Goal: Task Accomplishment & Management: Manage account settings

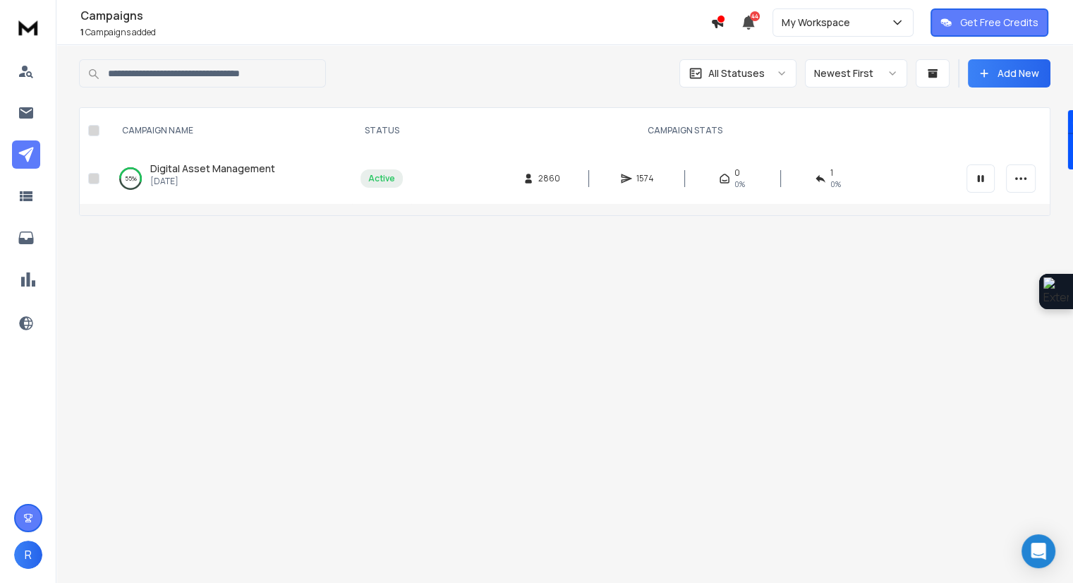
click at [601, 267] on div "Campaigns 1 Campaigns Added All Statuses Newest First Add New CAMPAIGN NAME STA…" at bounding box center [565, 350] width 972 height 583
click at [24, 121] on icon at bounding box center [26, 112] width 17 height 17
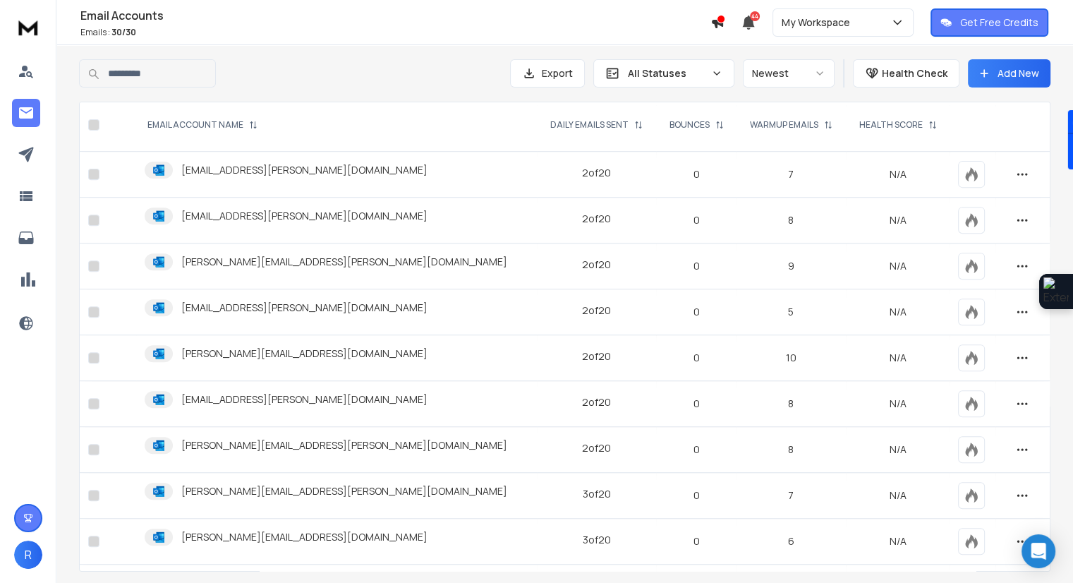
scroll to position [776, 0]
click at [33, 156] on icon at bounding box center [26, 154] width 17 height 17
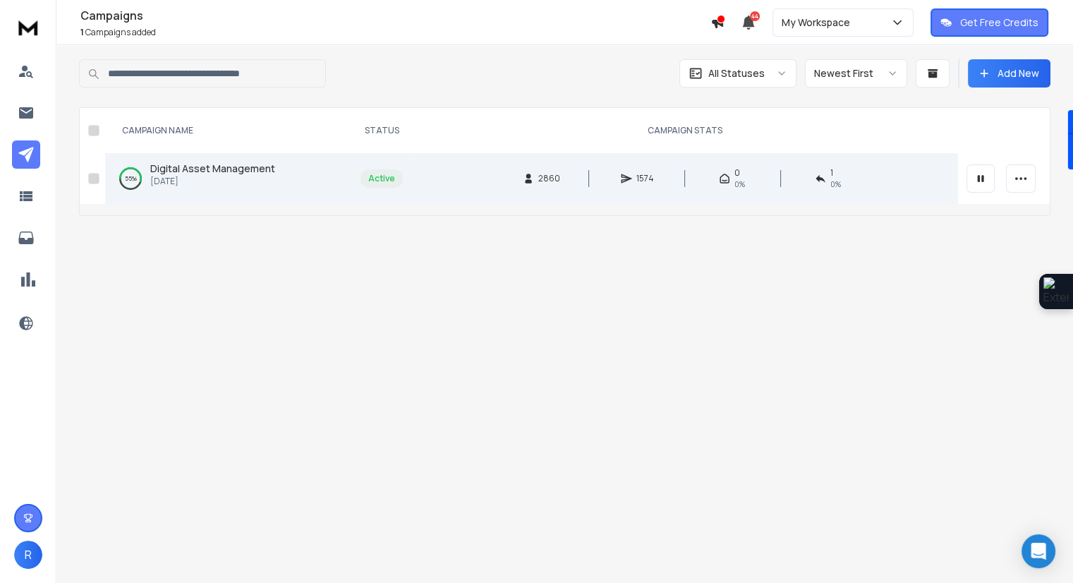
click at [979, 176] on icon at bounding box center [980, 178] width 13 height 13
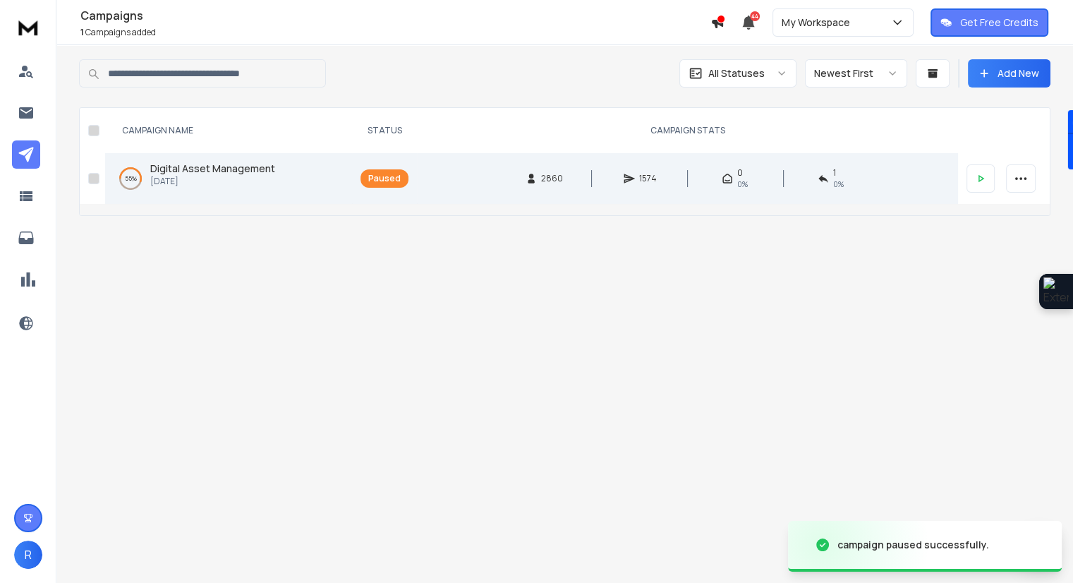
click at [413, 304] on div "Campaigns 1 Campaigns Added All Statuses Newest First Add New CAMPAIGN NAME STA…" at bounding box center [565, 350] width 972 height 583
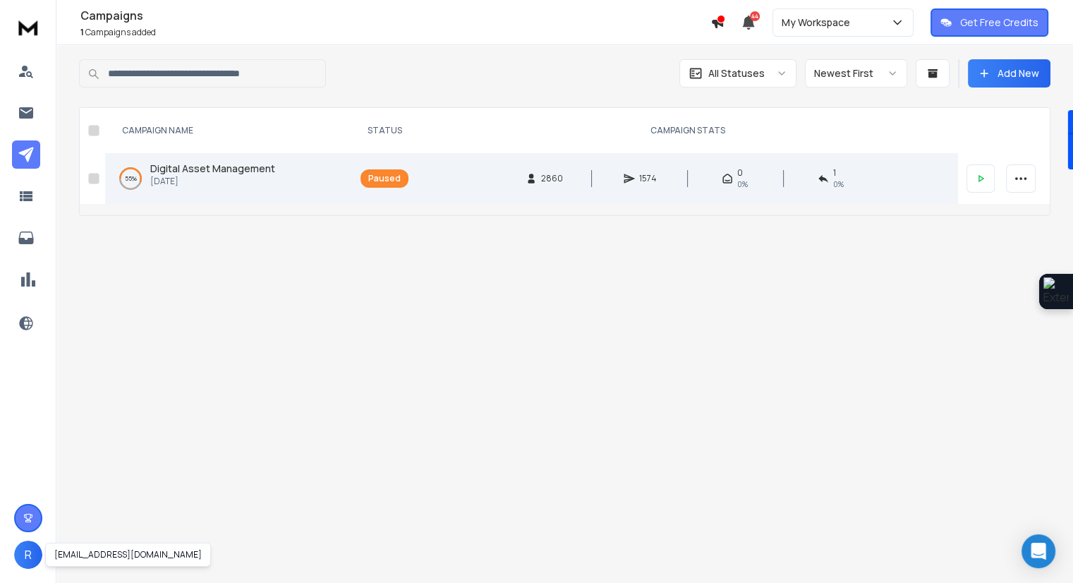
click at [32, 552] on span "R" at bounding box center [28, 554] width 28 height 28
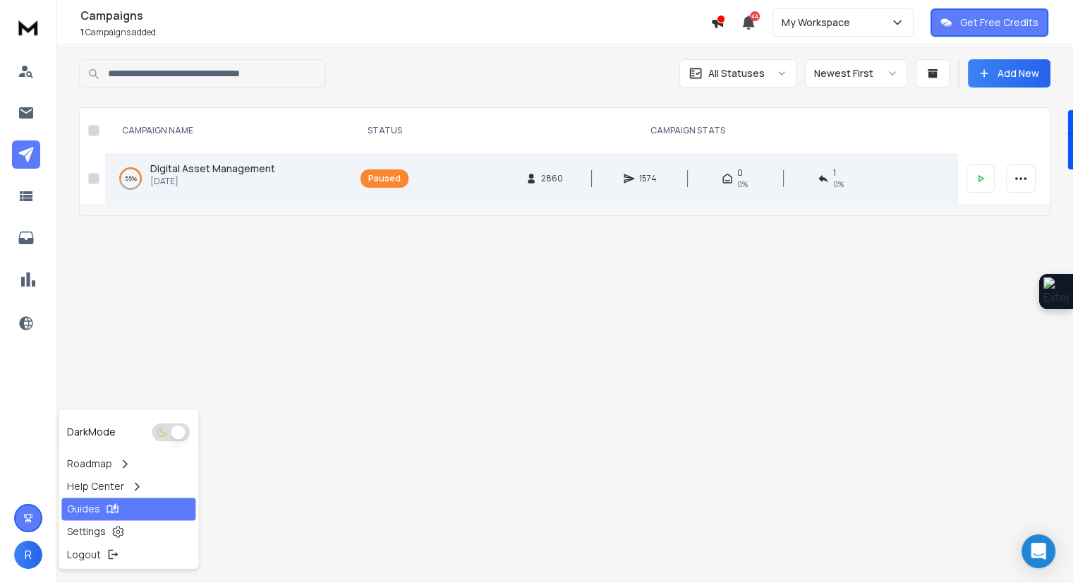
click at [101, 517] on link "Guides" at bounding box center [128, 508] width 134 height 23
click at [33, 554] on span "R" at bounding box center [28, 554] width 28 height 28
click at [96, 531] on p "Settings" at bounding box center [86, 531] width 39 height 14
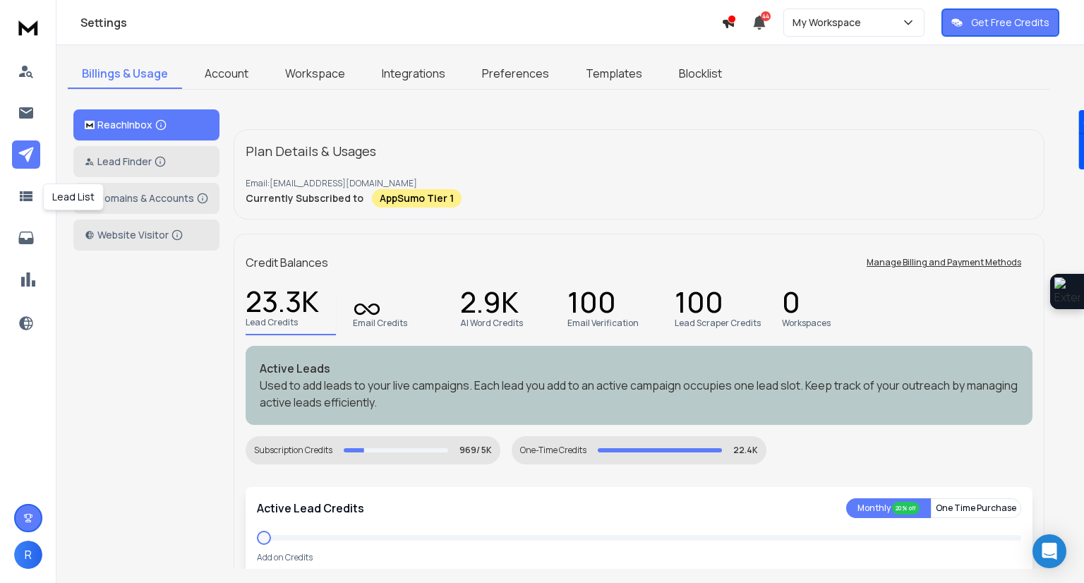
click at [22, 150] on icon at bounding box center [26, 154] width 17 height 17
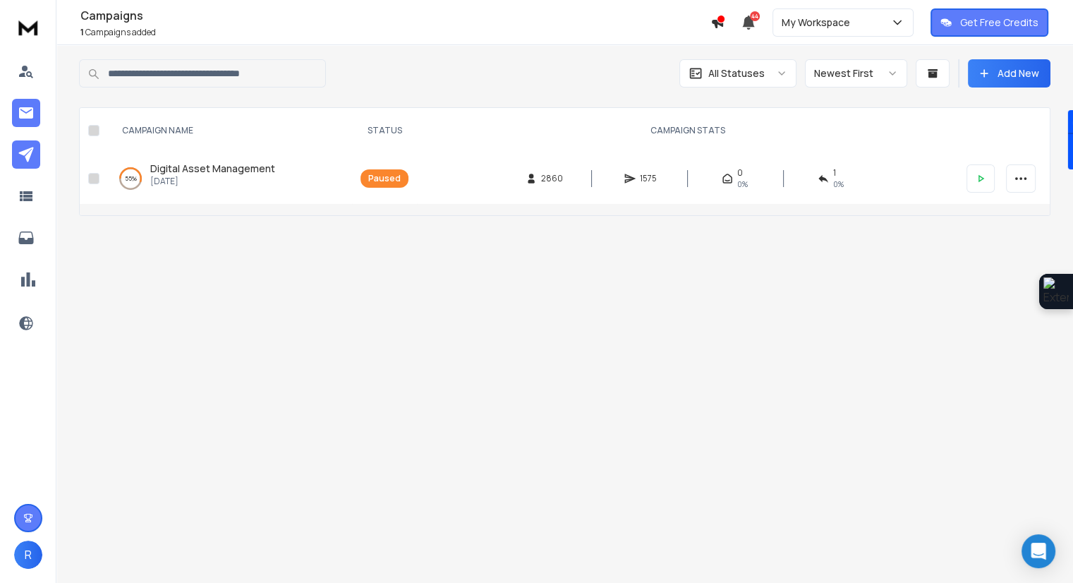
click at [24, 114] on icon at bounding box center [26, 112] width 14 height 11
click at [28, 114] on icon at bounding box center [26, 112] width 14 height 11
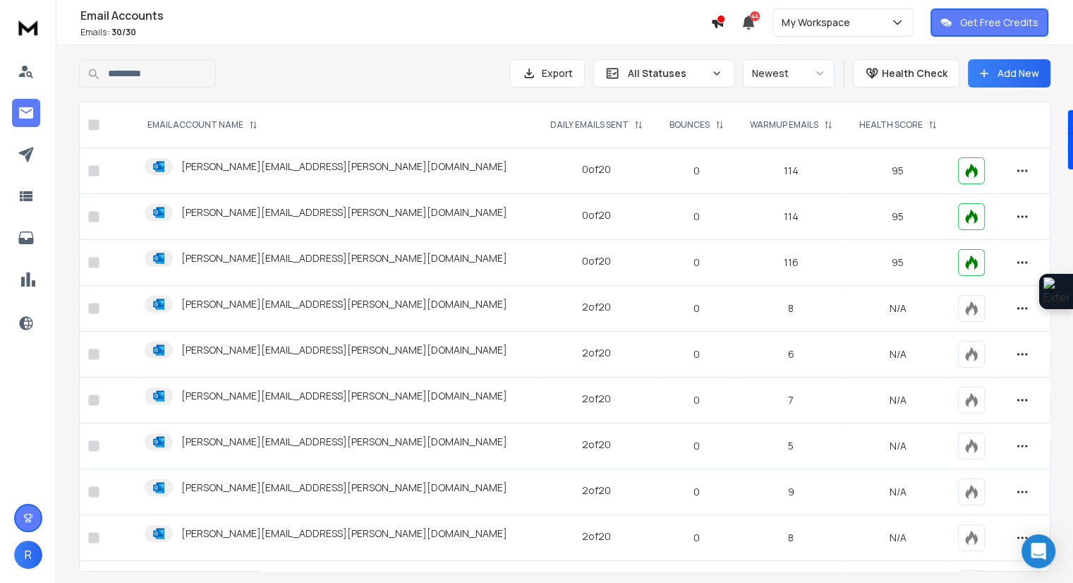
click at [447, 33] on p "Emails : 30 / 30" at bounding box center [395, 32] width 630 height 11
click at [351, 63] on div at bounding box center [290, 73] width 423 height 28
click at [29, 560] on span "R" at bounding box center [28, 554] width 28 height 28
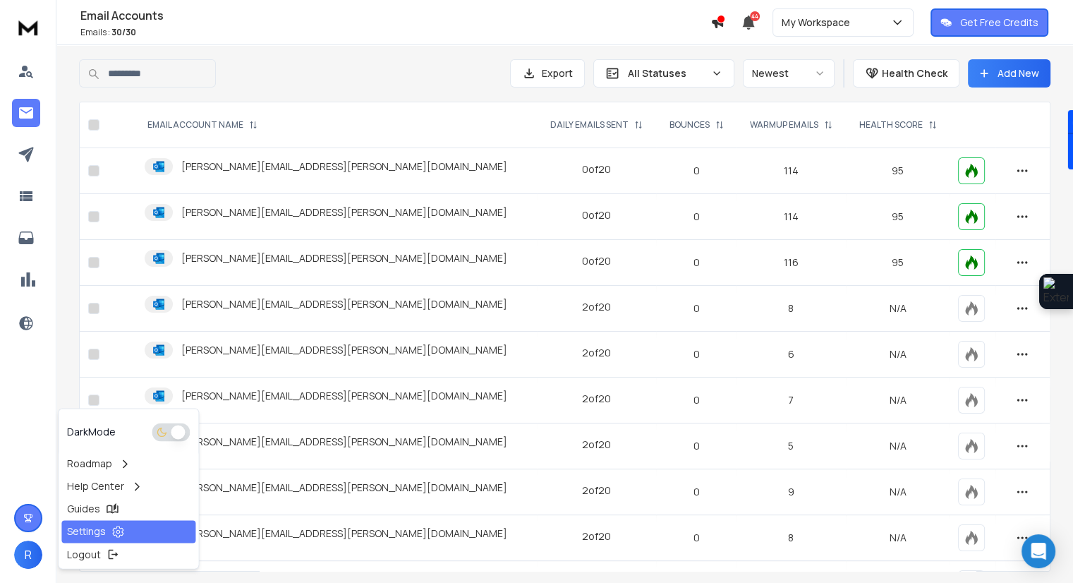
click at [87, 537] on p "Settings" at bounding box center [86, 531] width 39 height 14
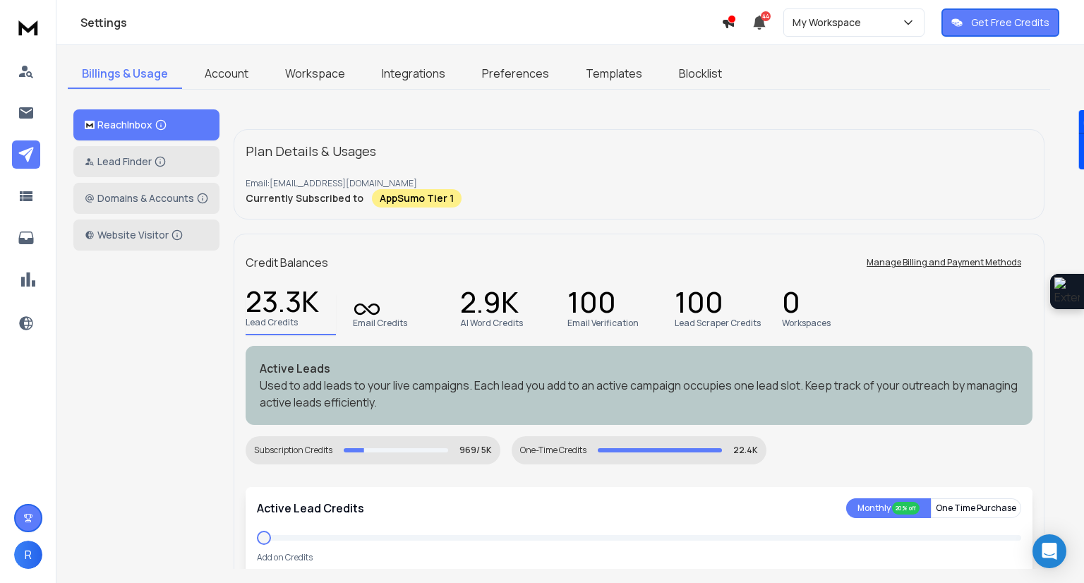
click at [32, 159] on icon at bounding box center [26, 154] width 17 height 17
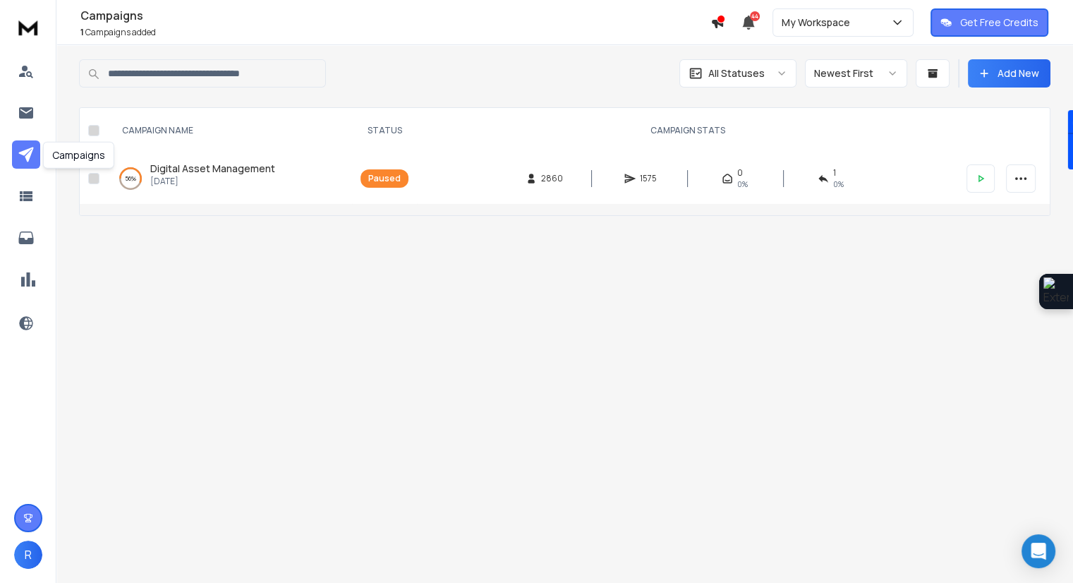
click at [540, 262] on div "Campaigns 1 Campaigns Added All Statuses Newest First Add New CAMPAIGN NAME STA…" at bounding box center [565, 350] width 972 height 583
click at [570, 89] on div "Campaigns 1 Campaigns Added All Statuses Newest First Add New CAMPAIGN NAME STA…" at bounding box center [565, 350] width 972 height 583
click at [25, 113] on icon at bounding box center [26, 112] width 17 height 17
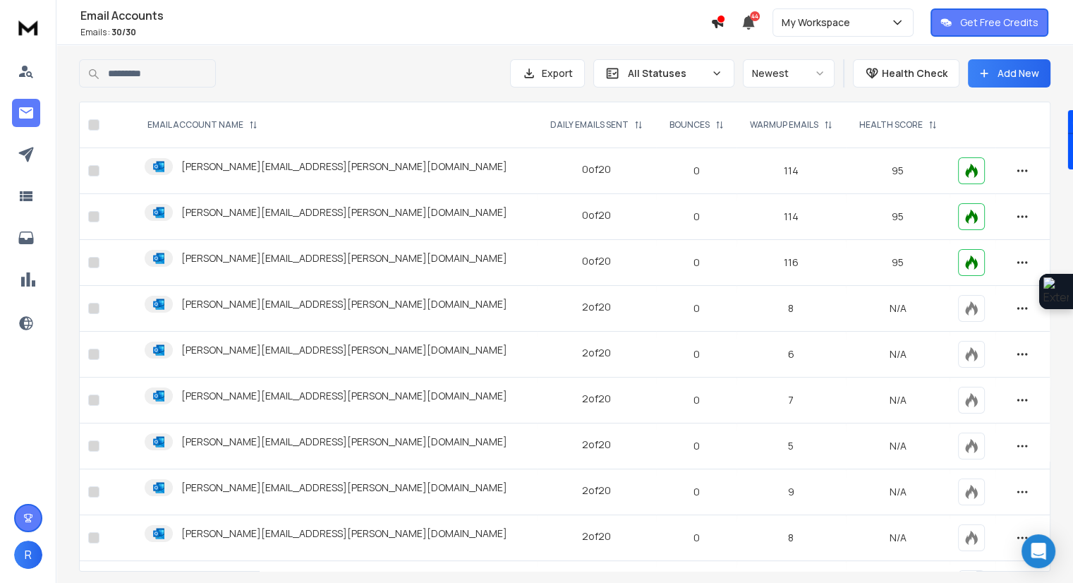
click at [321, 82] on div at bounding box center [290, 73] width 423 height 28
click at [18, 157] on icon at bounding box center [26, 154] width 17 height 17
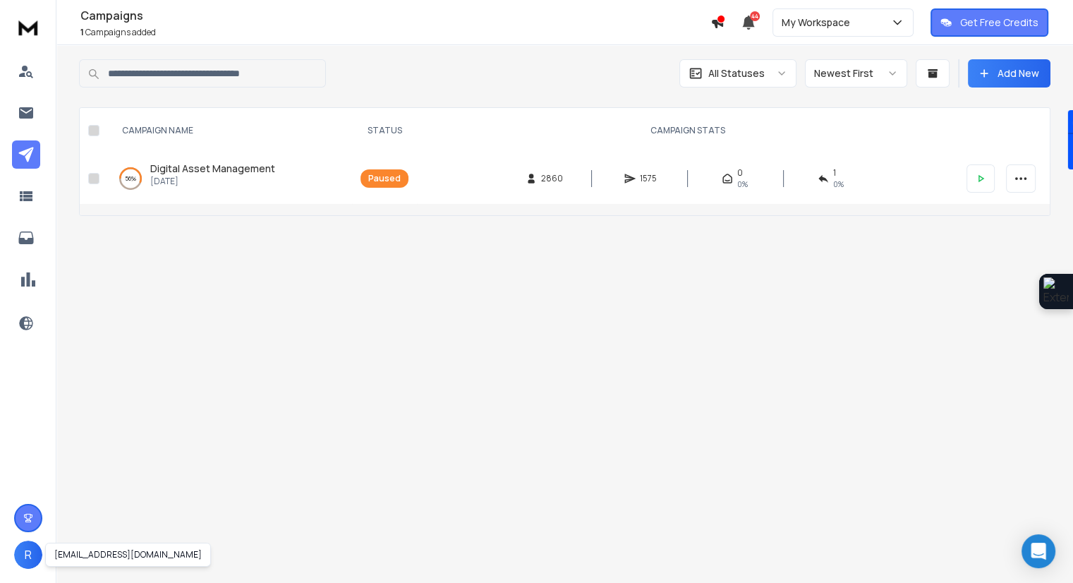
click at [23, 566] on span "R" at bounding box center [28, 554] width 28 height 28
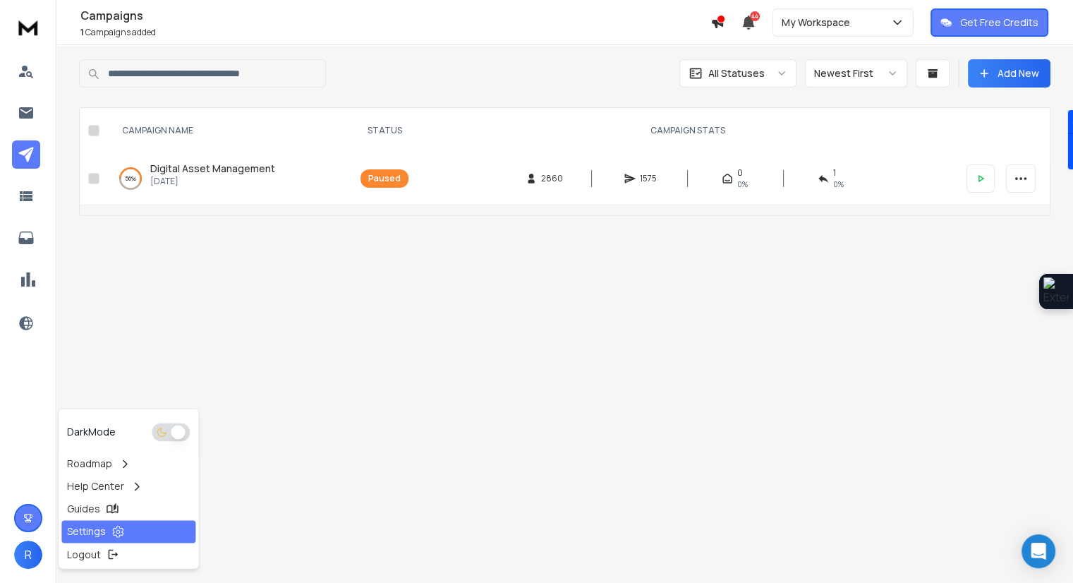
click at [80, 534] on p "Settings" at bounding box center [86, 531] width 39 height 14
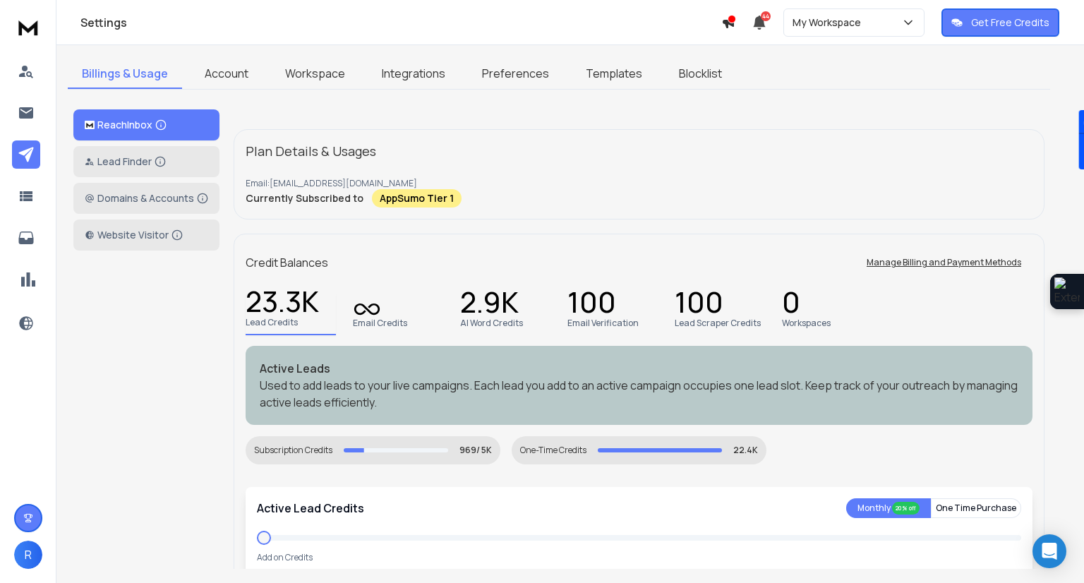
click at [25, 153] on icon at bounding box center [25, 154] width 15 height 15
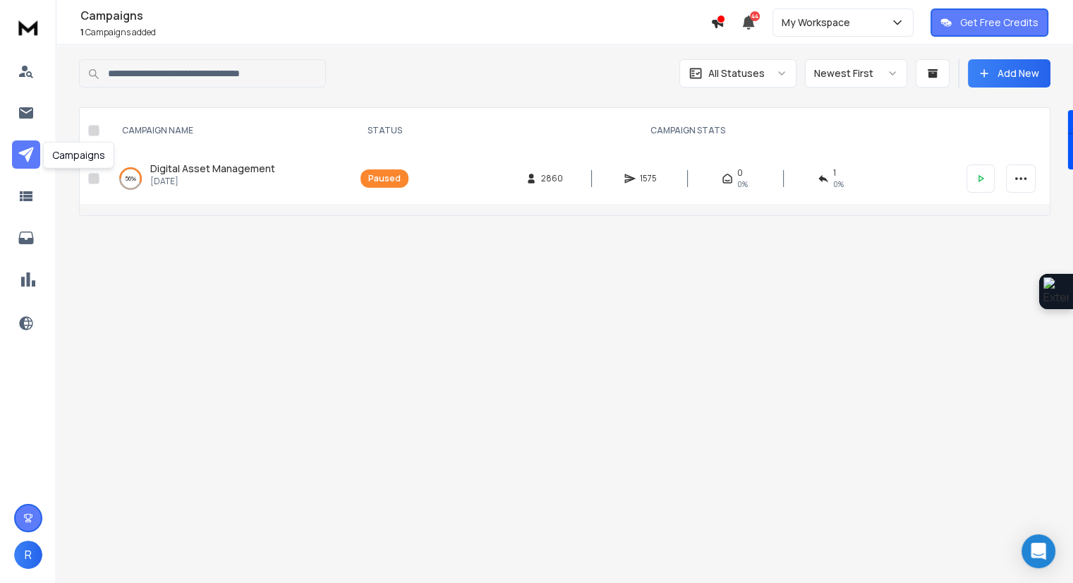
click at [449, 59] on div at bounding box center [322, 73] width 486 height 28
click at [35, 99] on link at bounding box center [26, 113] width 28 height 28
click at [27, 111] on icon at bounding box center [26, 112] width 17 height 17
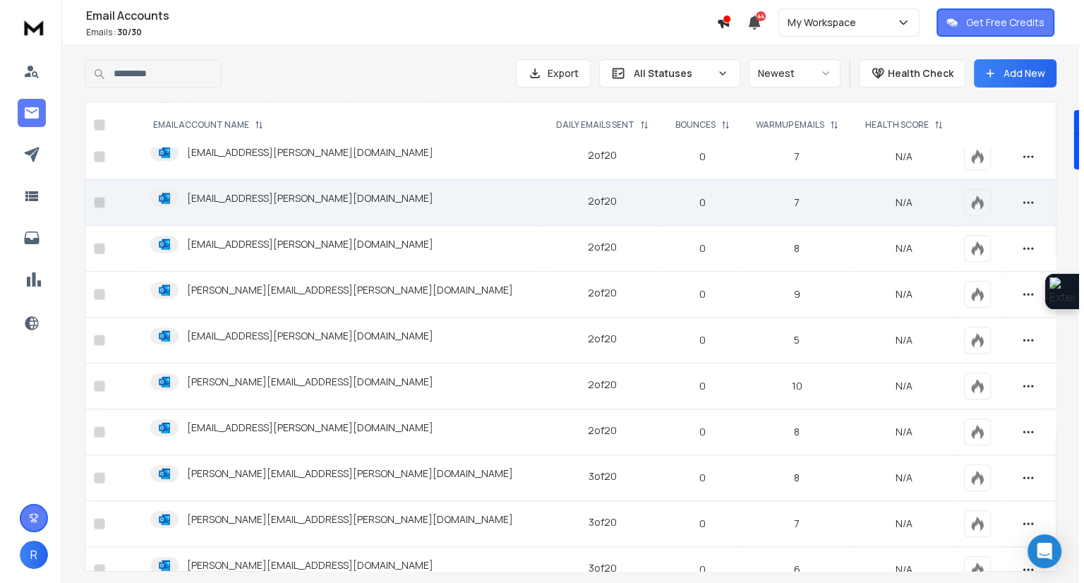
scroll to position [960, 0]
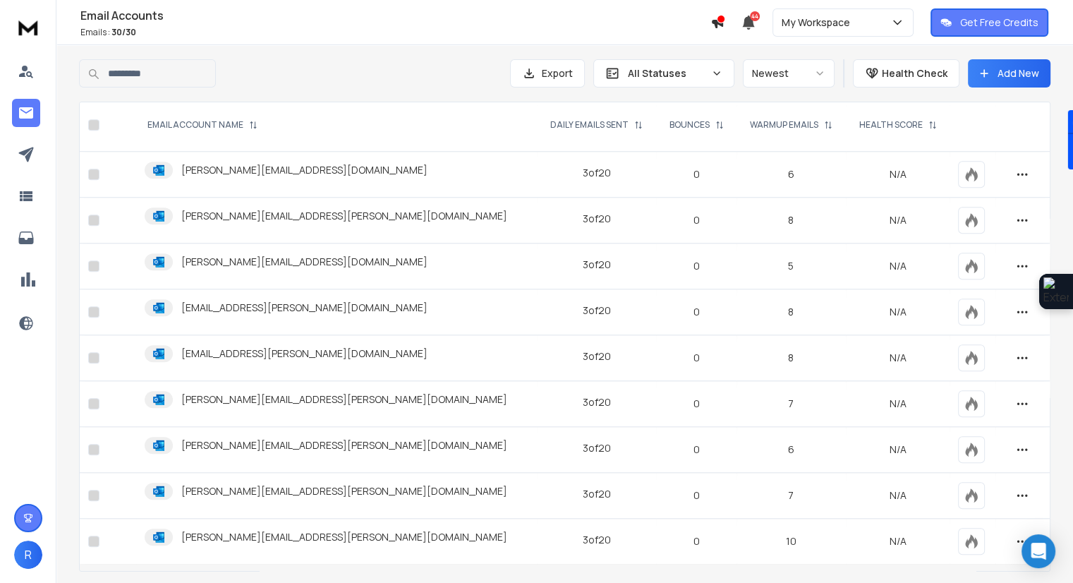
click at [20, 557] on span "R" at bounding box center [28, 554] width 28 height 28
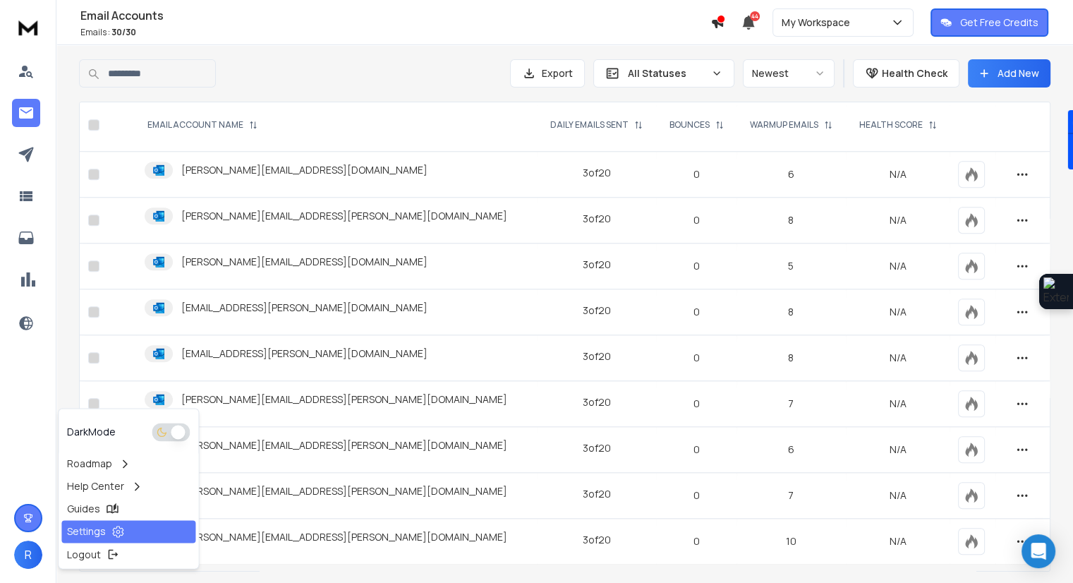
click at [93, 540] on div "Settings" at bounding box center [128, 531] width 134 height 23
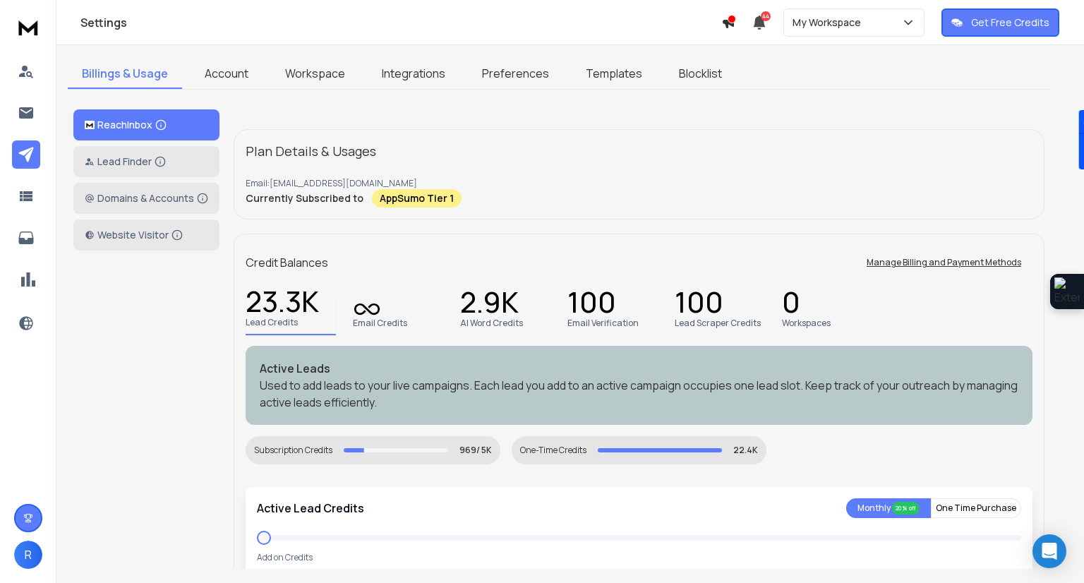
click at [35, 150] on link at bounding box center [26, 154] width 28 height 28
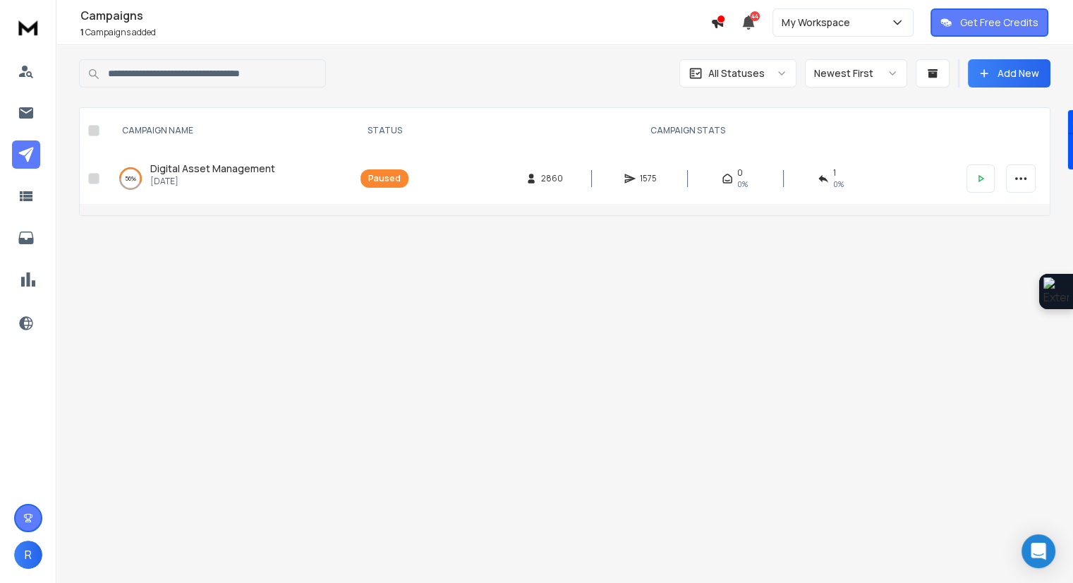
click at [353, 65] on div at bounding box center [322, 73] width 486 height 28
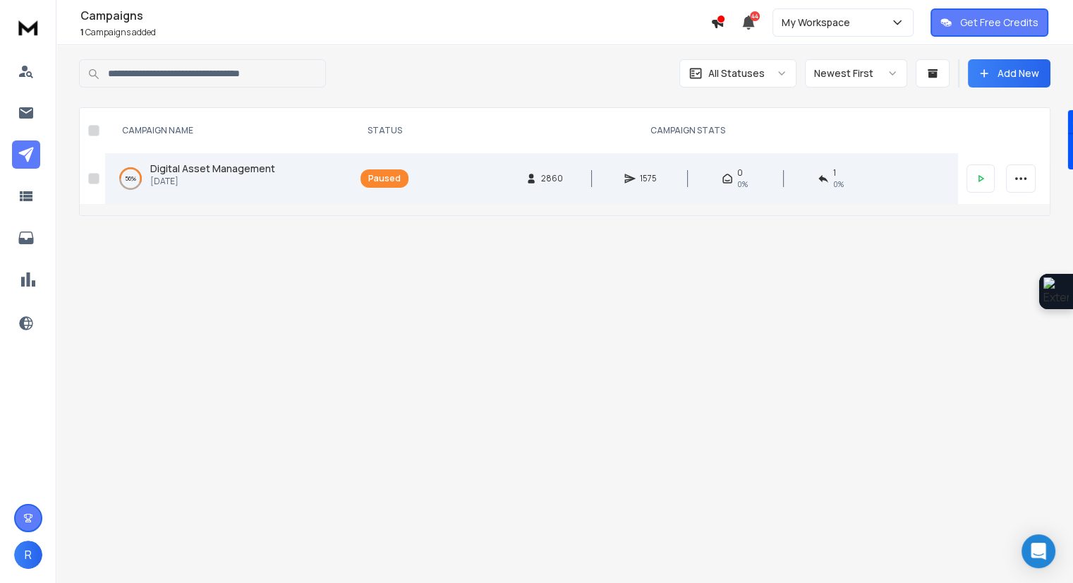
click at [979, 183] on icon at bounding box center [980, 178] width 13 height 13
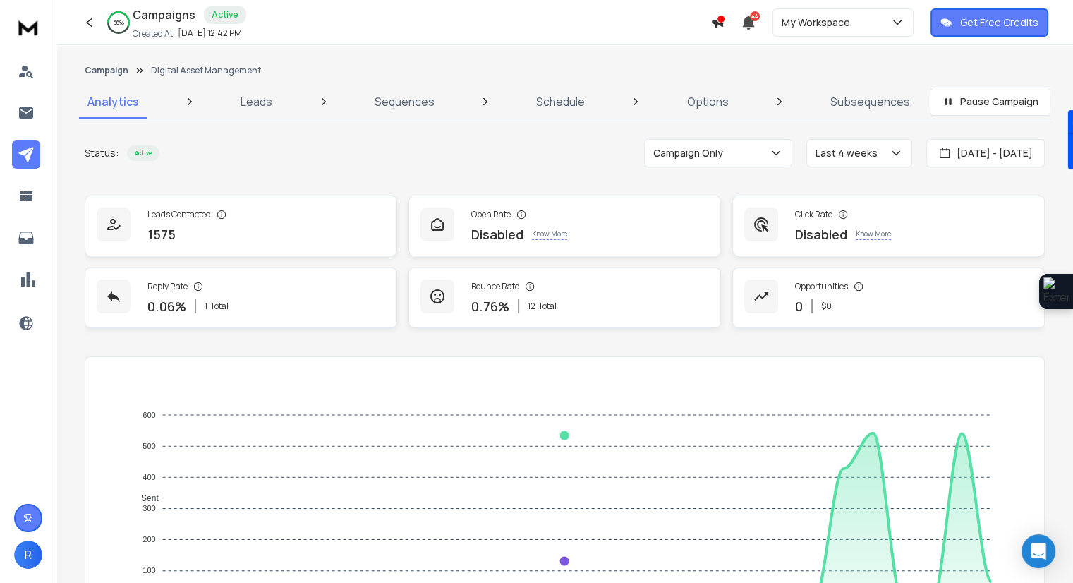
click at [21, 151] on icon at bounding box center [26, 154] width 17 height 17
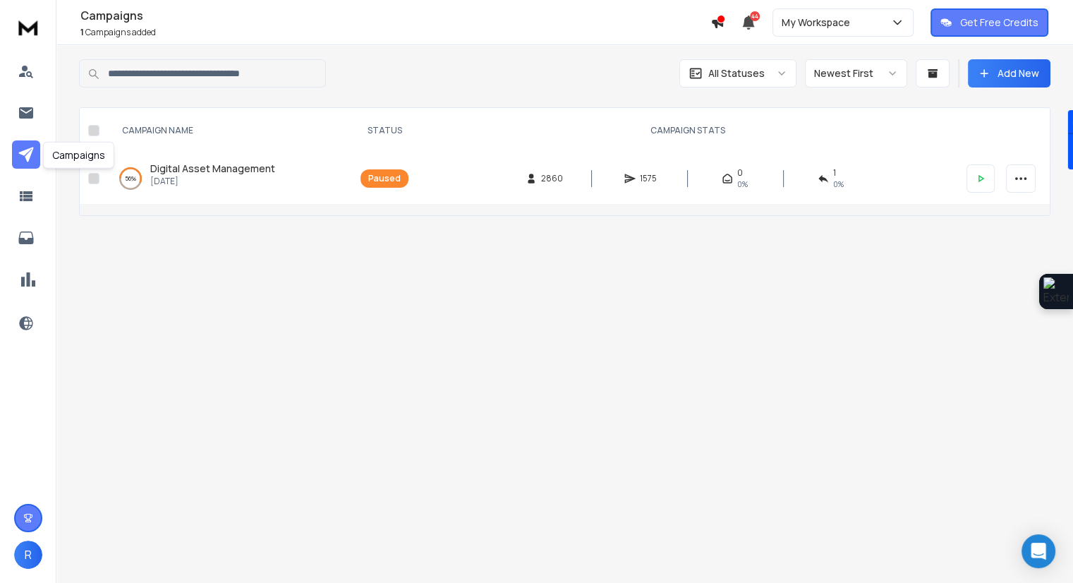
click at [752, 222] on div "Campaigns 1 Campaigns Added All Statuses Newest First Add New CAMPAIGN NAME STA…" at bounding box center [565, 350] width 972 height 583
click at [25, 114] on icon at bounding box center [26, 112] width 14 height 11
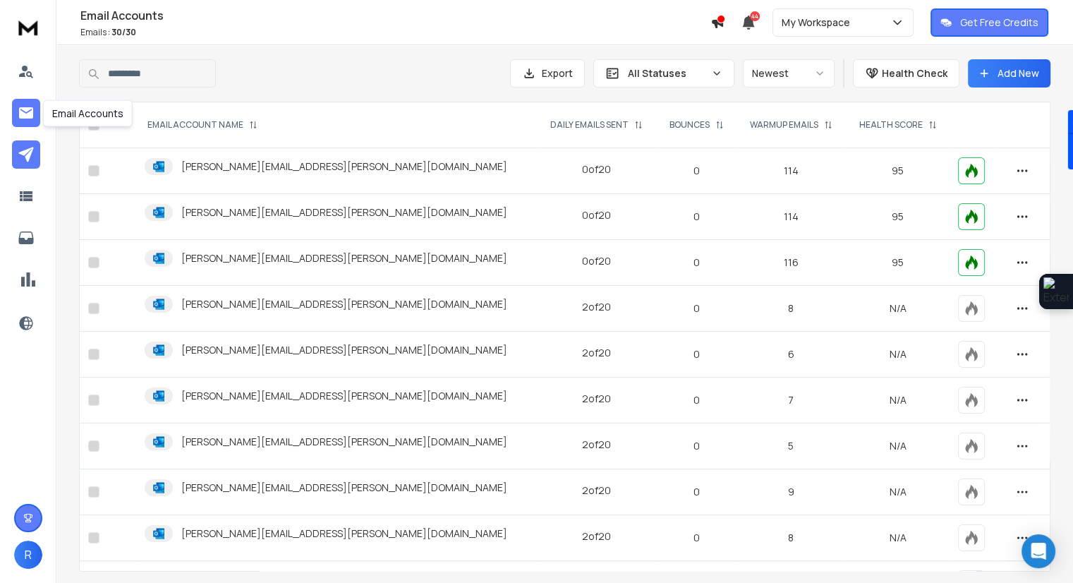
click at [26, 150] on icon at bounding box center [25, 154] width 15 height 15
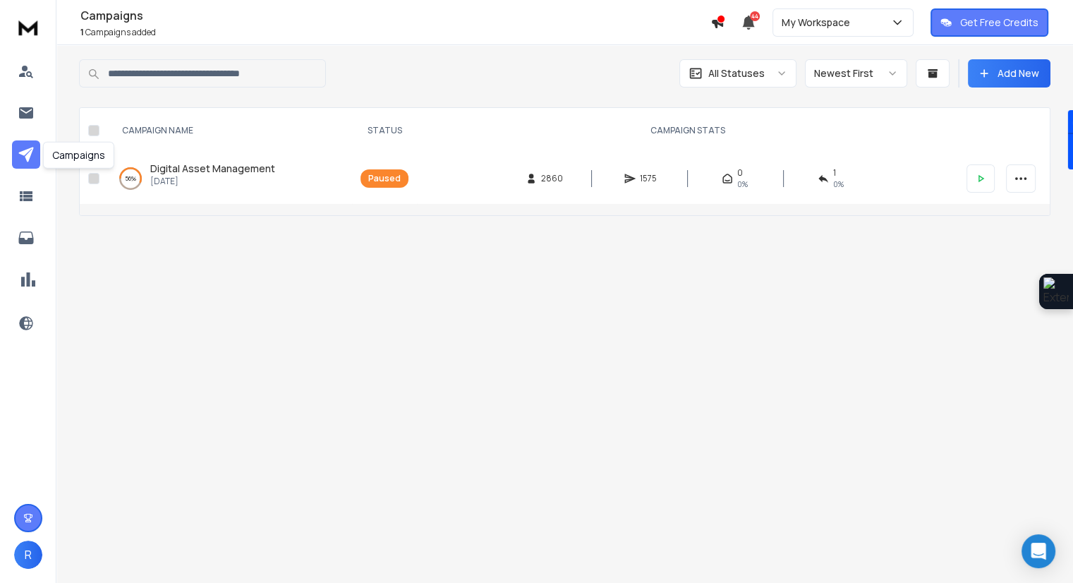
click at [581, 254] on div "Campaigns 1 Campaigns Added All Statuses Newest First Add New CAMPAIGN NAME STA…" at bounding box center [565, 350] width 972 height 583
click at [28, 111] on icon at bounding box center [26, 112] width 17 height 17
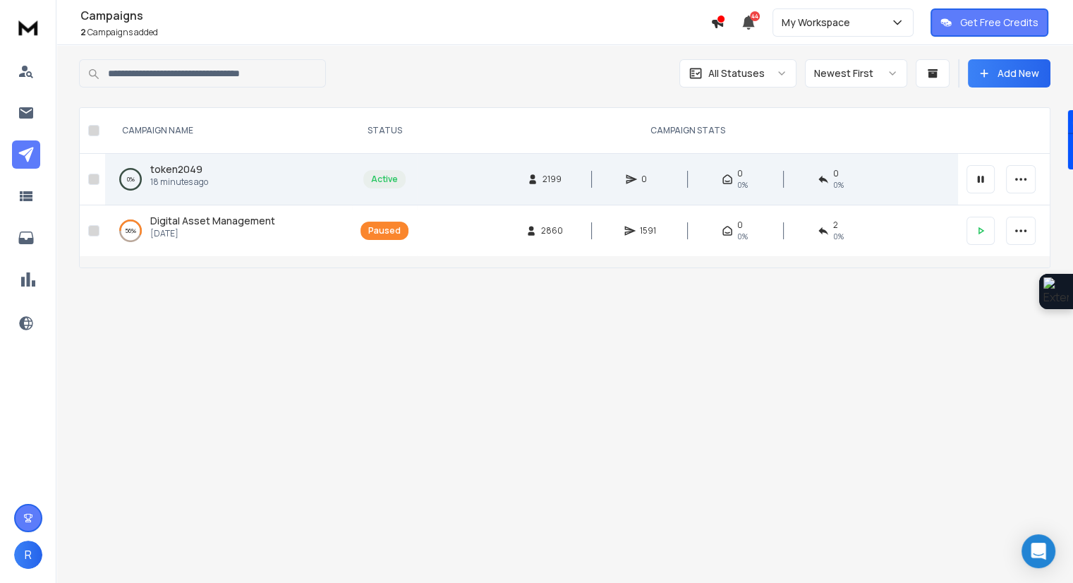
click at [282, 179] on div "0 % token2049 18 minutes ago" at bounding box center [228, 179] width 219 height 34
